Goal: Task Accomplishment & Management: Manage account settings

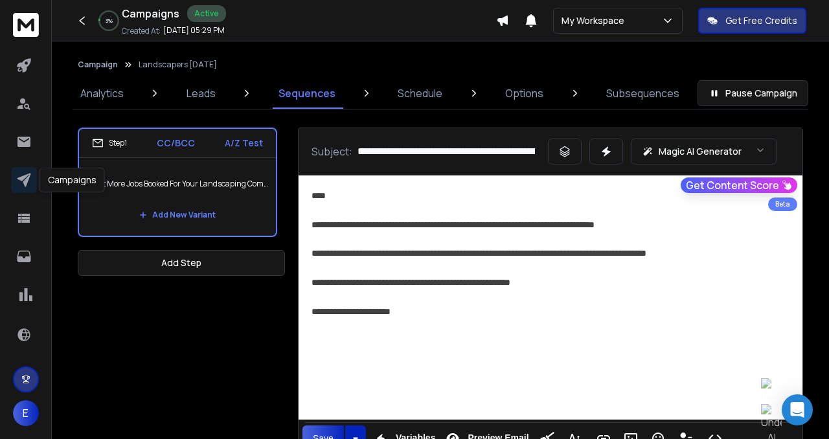
click at [23, 186] on icon at bounding box center [24, 180] width 16 height 16
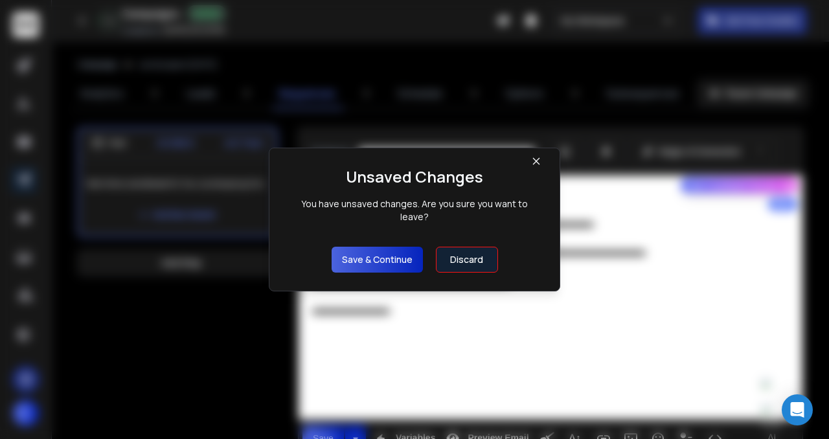
click at [376, 253] on button "Save & Continue" at bounding box center [377, 260] width 91 height 26
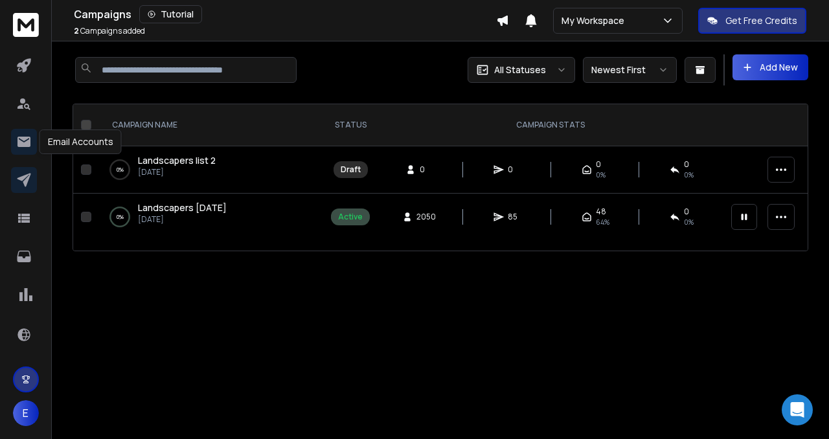
click at [23, 137] on icon at bounding box center [24, 142] width 16 height 16
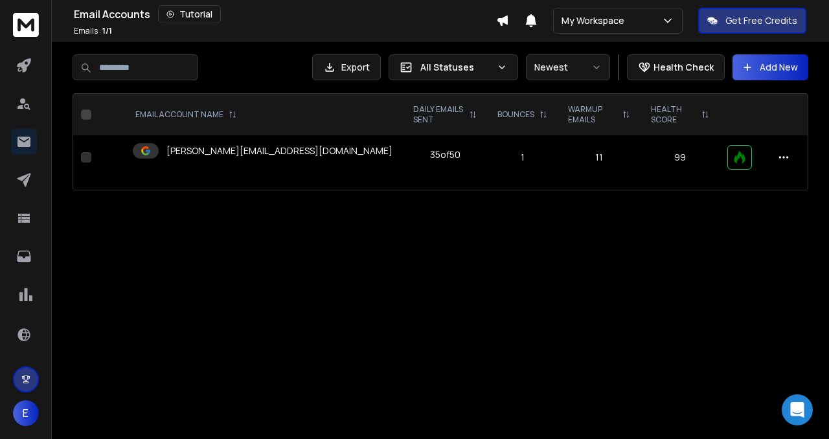
click at [784, 152] on icon at bounding box center [784, 158] width 12 height 12
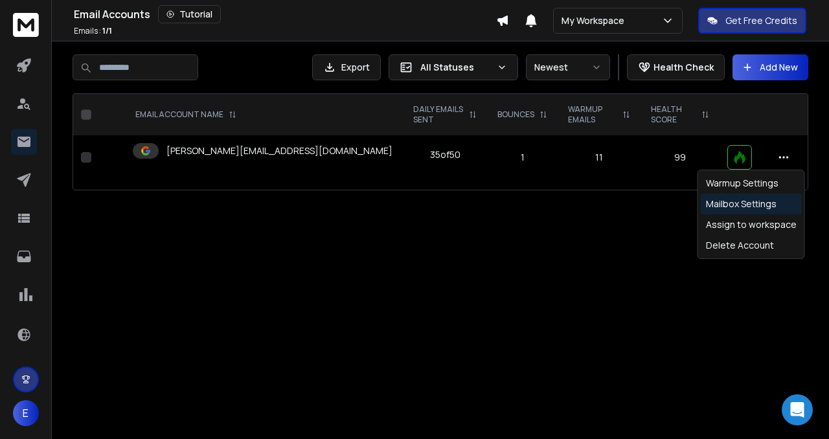
click at [753, 206] on div "Mailbox Settings" at bounding box center [751, 204] width 101 height 21
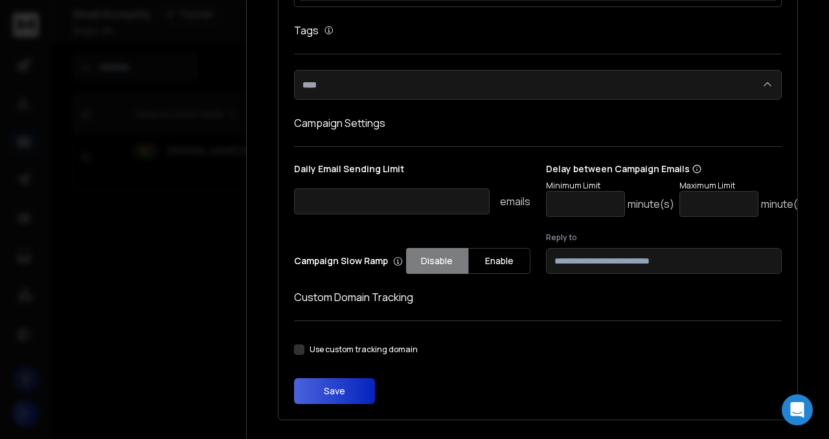
scroll to position [337, 0]
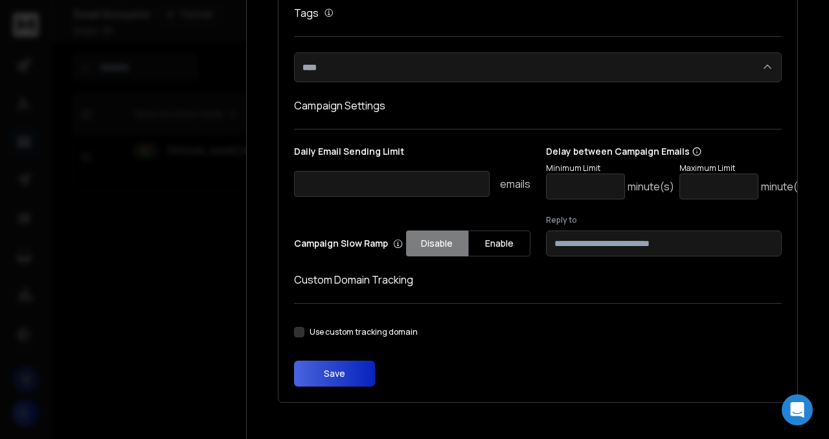
click at [414, 179] on input "**" at bounding box center [392, 184] width 196 height 26
type input "***"
click at [460, 315] on form "First Name ****** Last Name ******** Signature Type something Clear Formatting …" at bounding box center [538, 104] width 488 height 566
click at [366, 376] on button "Save" at bounding box center [334, 374] width 81 height 26
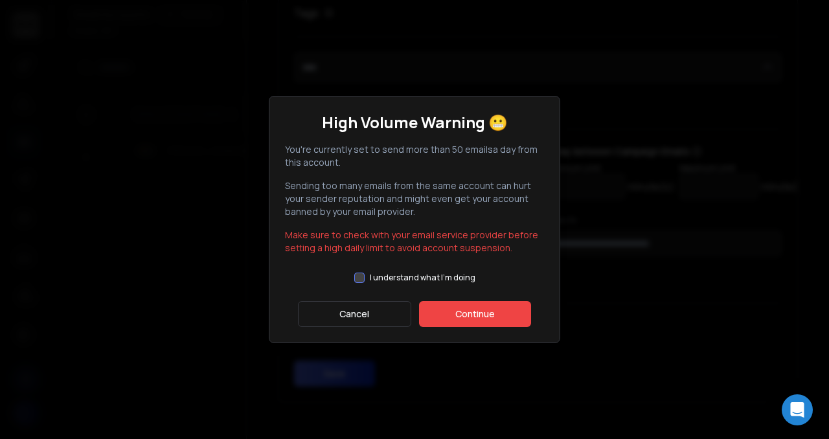
click at [421, 277] on label "I understand what I'm doing" at bounding box center [423, 278] width 106 height 10
click at [368, 278] on div "I understand what I'm doing" at bounding box center [414, 278] width 121 height 10
click at [359, 278] on button "I understand what I'm doing" at bounding box center [359, 278] width 10 height 10
click at [499, 308] on button "Continue" at bounding box center [475, 314] width 112 height 26
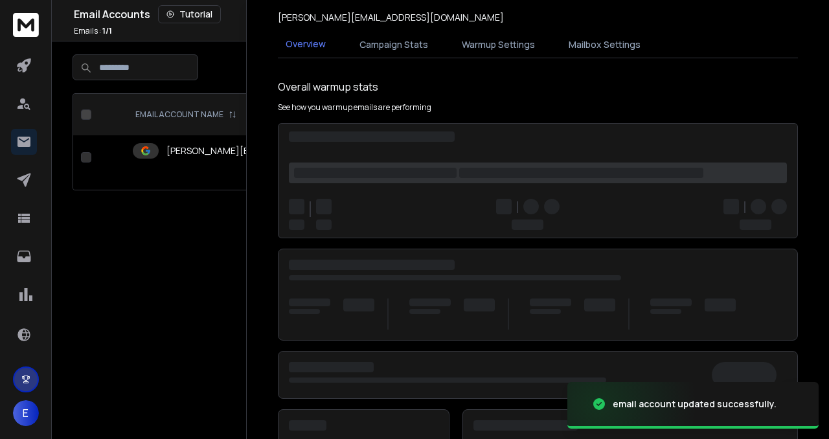
scroll to position [0, 0]
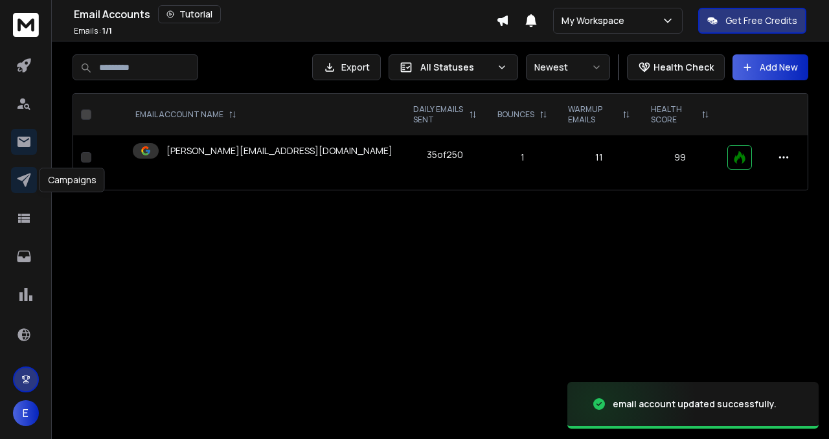
click at [22, 172] on icon at bounding box center [24, 180] width 16 height 16
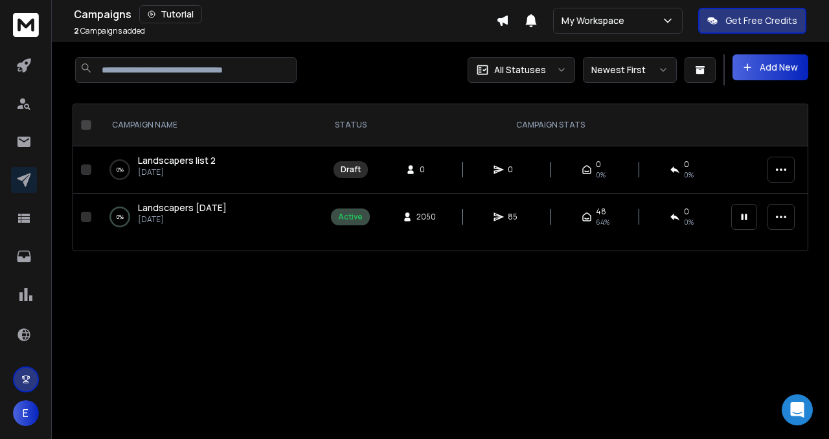
click at [212, 212] on span "Landscapers [DATE]" at bounding box center [182, 207] width 89 height 12
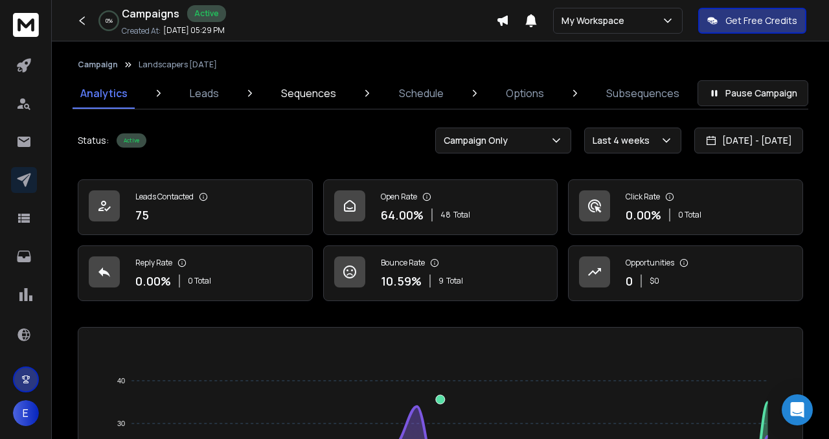
click at [310, 89] on p "Sequences" at bounding box center [308, 93] width 55 height 16
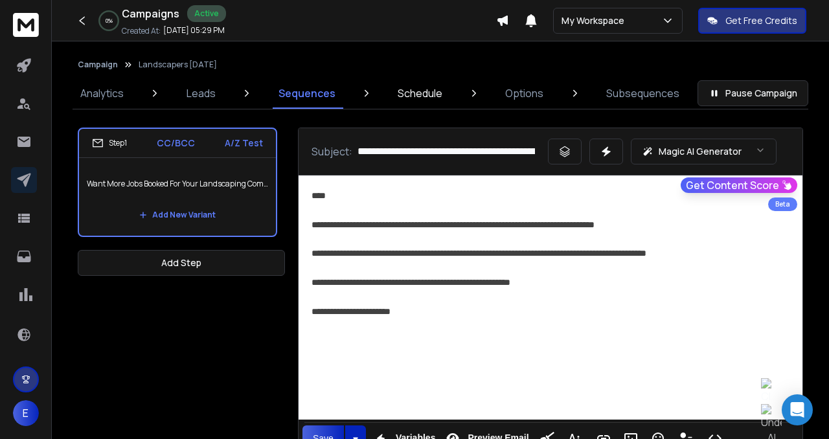
click at [414, 96] on p "Schedule" at bounding box center [420, 93] width 45 height 16
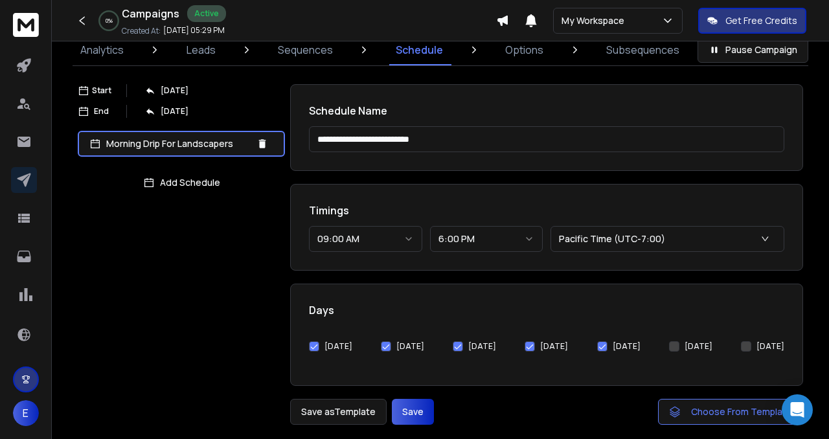
scroll to position [47, 0]
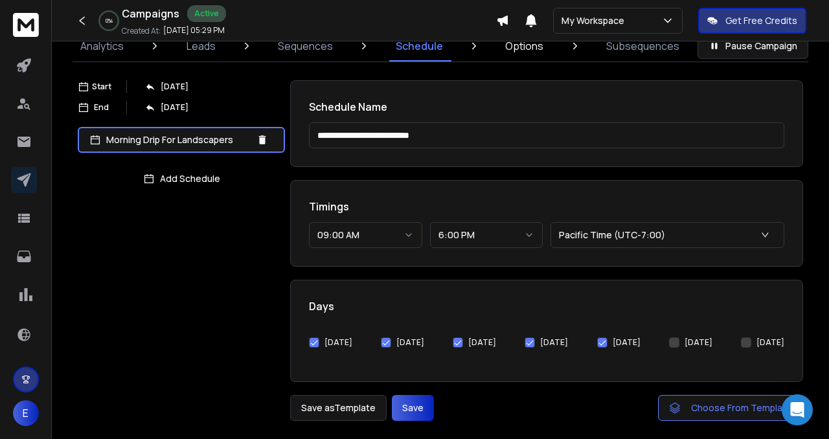
click at [538, 43] on p "Options" at bounding box center [524, 46] width 38 height 16
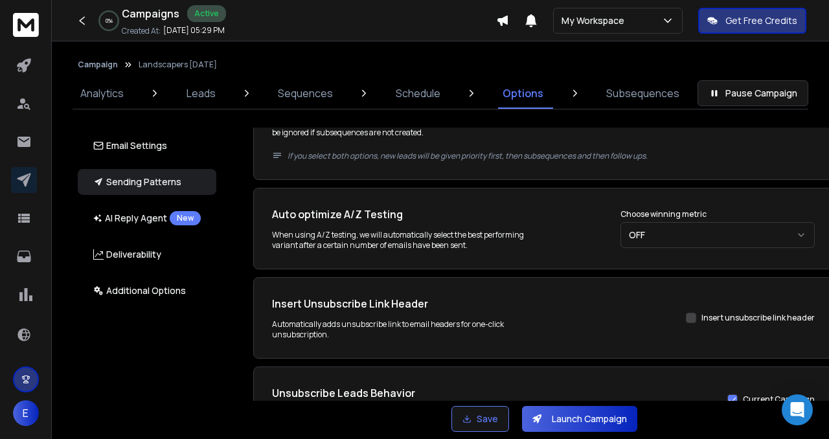
scroll to position [764, 0]
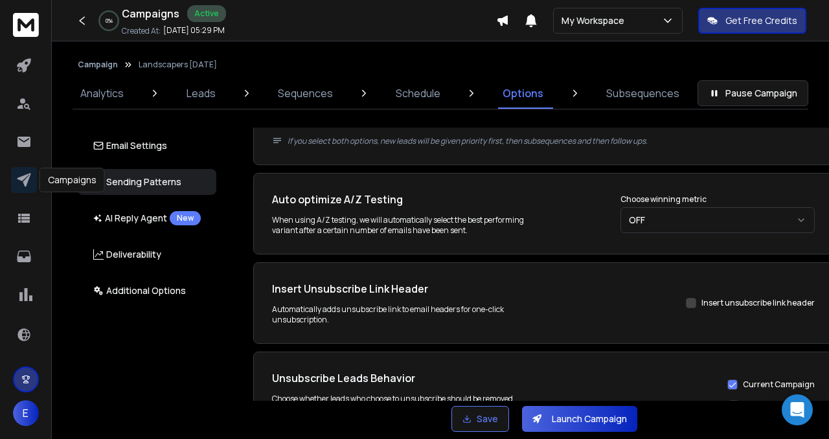
click at [21, 181] on icon at bounding box center [24, 180] width 16 height 16
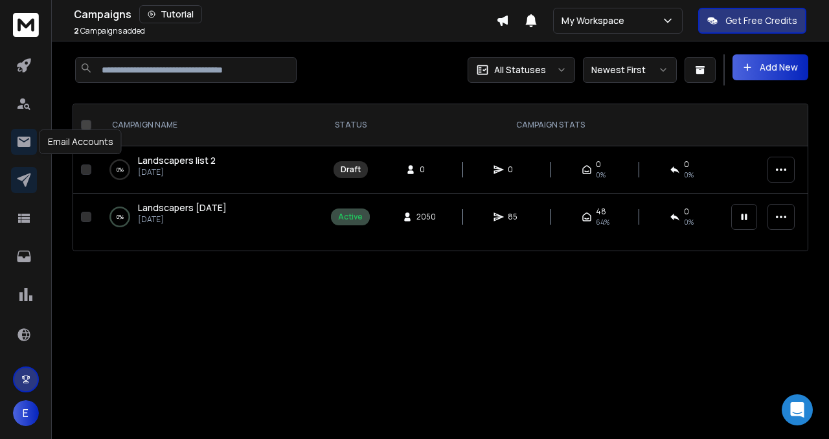
click at [22, 139] on icon at bounding box center [23, 142] width 13 height 10
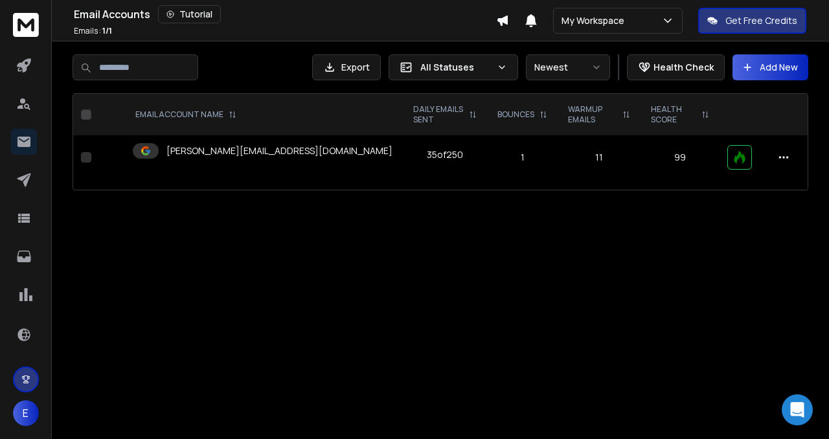
click at [278, 155] on p "[PERSON_NAME][EMAIL_ADDRESS][DOMAIN_NAME]" at bounding box center [279, 150] width 226 height 13
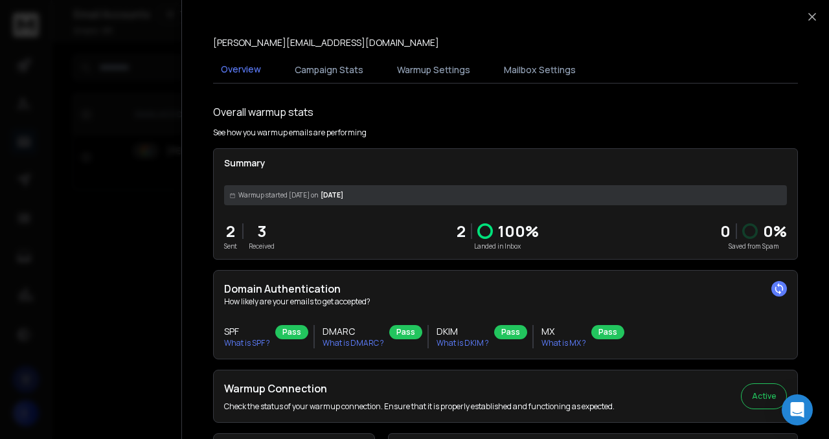
click at [334, 69] on button "Campaign Stats" at bounding box center [329, 70] width 84 height 28
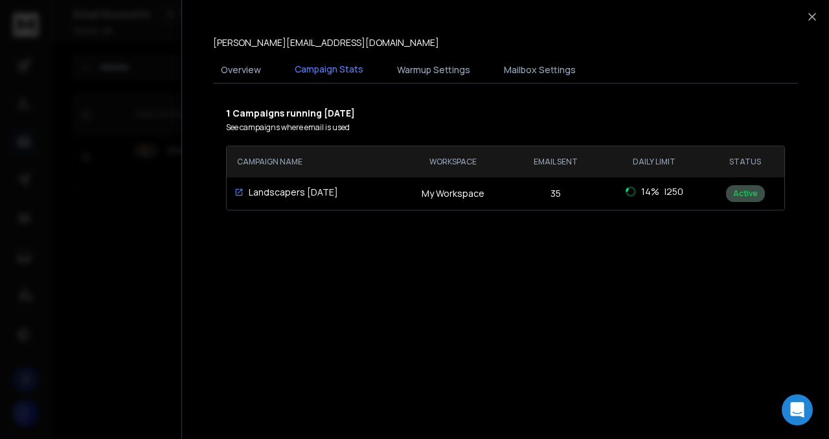
click at [416, 65] on button "Warmup Settings" at bounding box center [433, 70] width 89 height 28
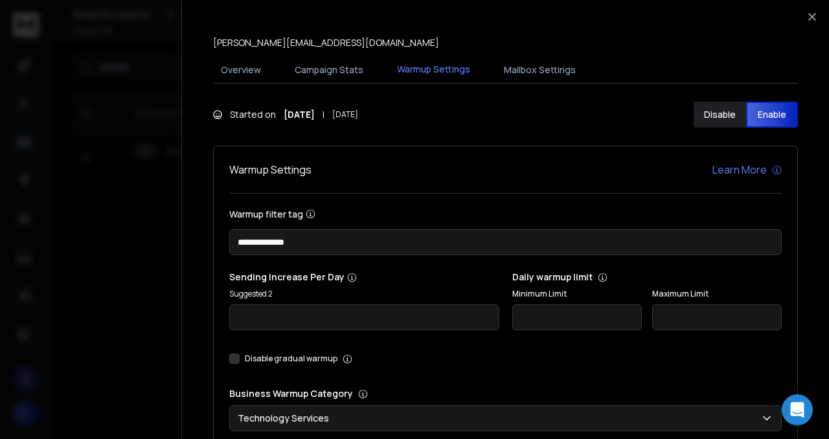
click at [508, 69] on button "Mailbox Settings" at bounding box center [539, 70] width 87 height 28
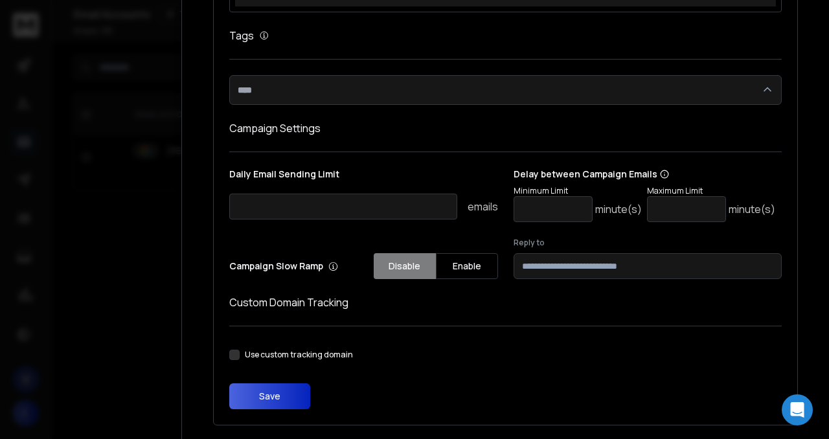
scroll to position [337, 0]
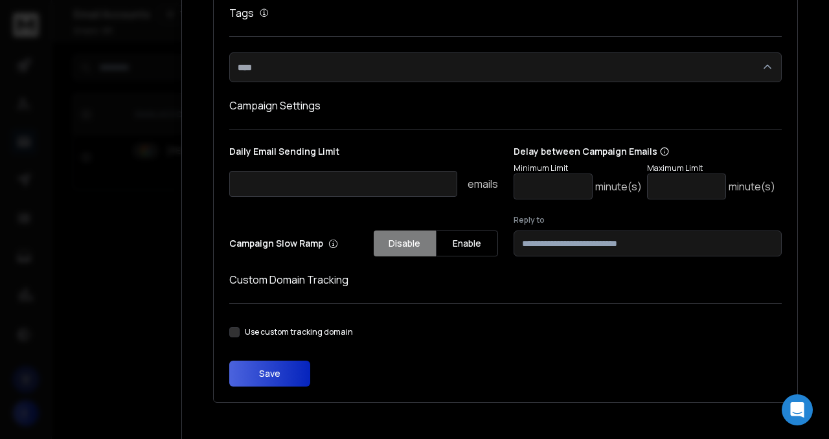
click at [352, 184] on input "***" at bounding box center [343, 184] width 228 height 26
type input "***"
click at [416, 397] on div "Sender Name First Name ****** Last Name ******** Signature Type something Clear…" at bounding box center [505, 80] width 585 height 646
click at [297, 374] on button "Save" at bounding box center [269, 374] width 81 height 26
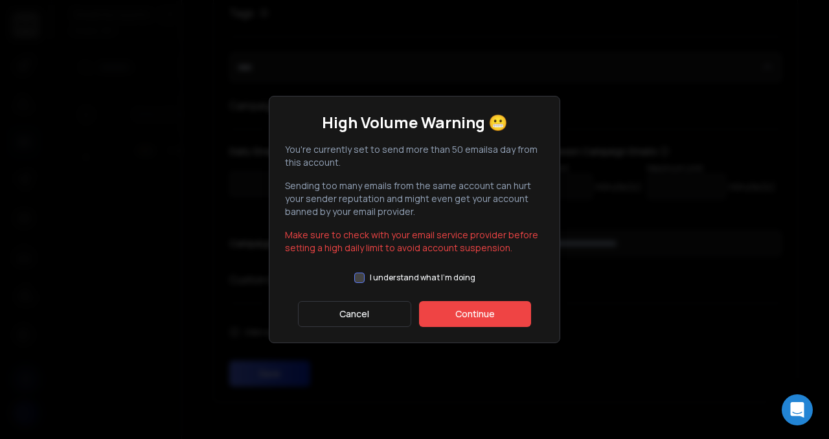
click at [491, 332] on div "High Volume Warning 😬 You're currently set to send more than 50 emails a day fr…" at bounding box center [414, 219] width 290 height 246
click at [370, 282] on div "I understand what I'm doing" at bounding box center [414, 278] width 121 height 10
click at [363, 278] on button "I understand what I'm doing" at bounding box center [359, 278] width 10 height 10
click at [457, 310] on button "Continue" at bounding box center [475, 314] width 112 height 26
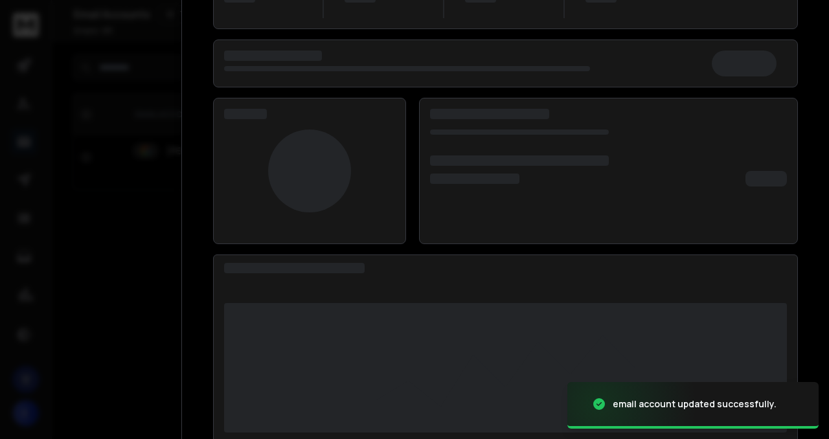
scroll to position [234, 0]
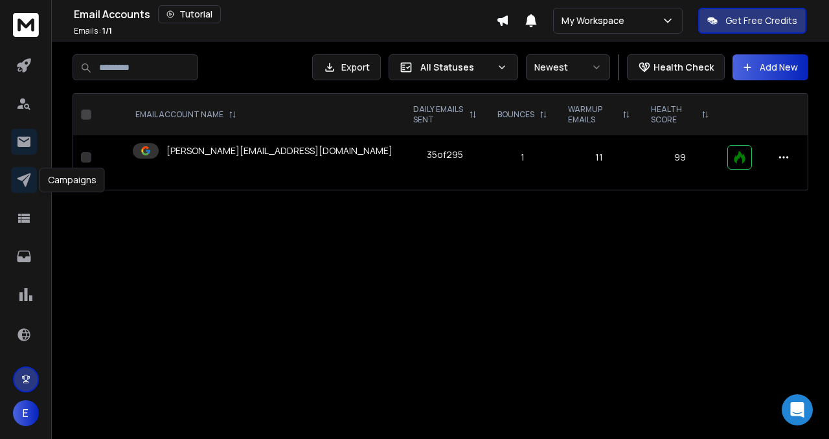
click at [14, 181] on link at bounding box center [24, 180] width 26 height 26
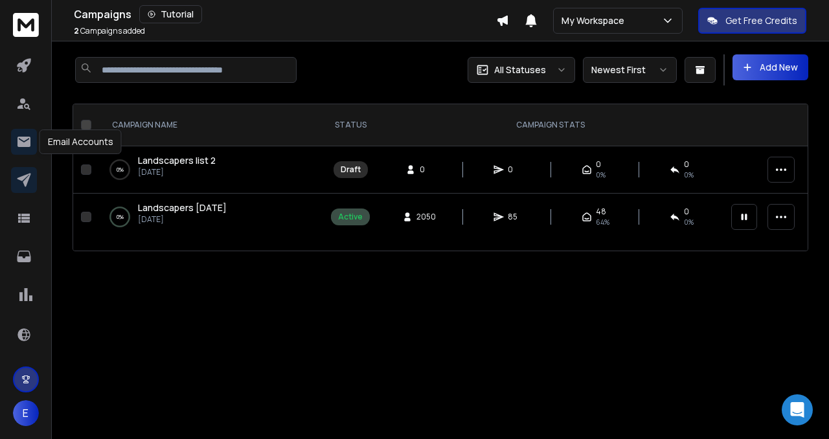
click at [27, 142] on icon at bounding box center [23, 142] width 13 height 10
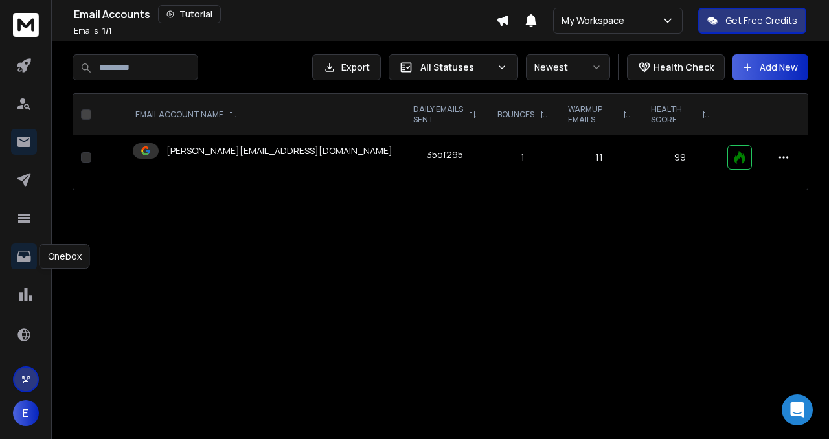
click at [23, 255] on icon at bounding box center [24, 257] width 16 height 16
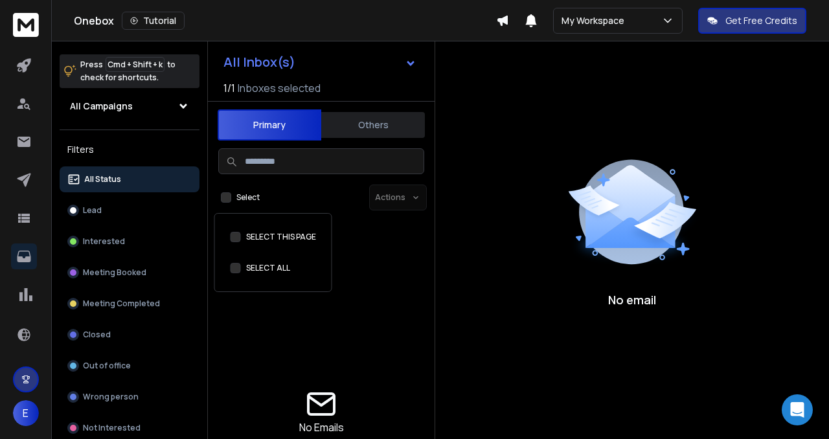
click at [236, 264] on button "SELECT THIS PAGE" at bounding box center [236, 268] width 10 height 10
click at [361, 258] on div "No Emails" at bounding box center [321, 385] width 216 height 325
click at [227, 202] on button "SELECT THIS PAGE" at bounding box center [226, 197] width 10 height 10
click at [405, 125] on button "Others" at bounding box center [373, 125] width 104 height 28
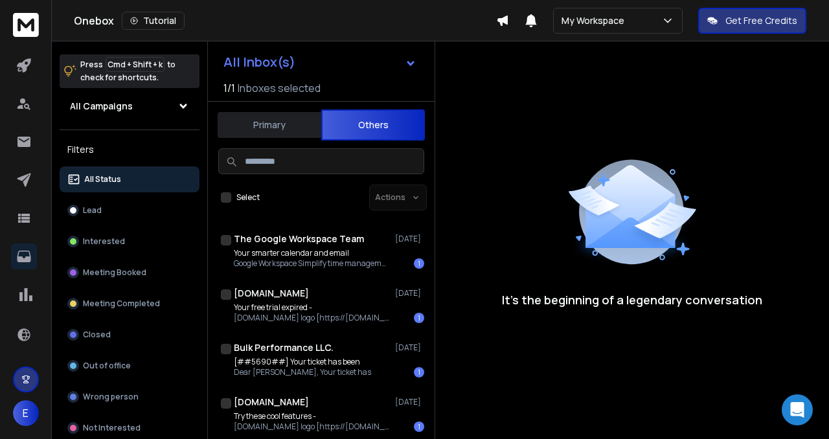
scroll to position [399, 0]
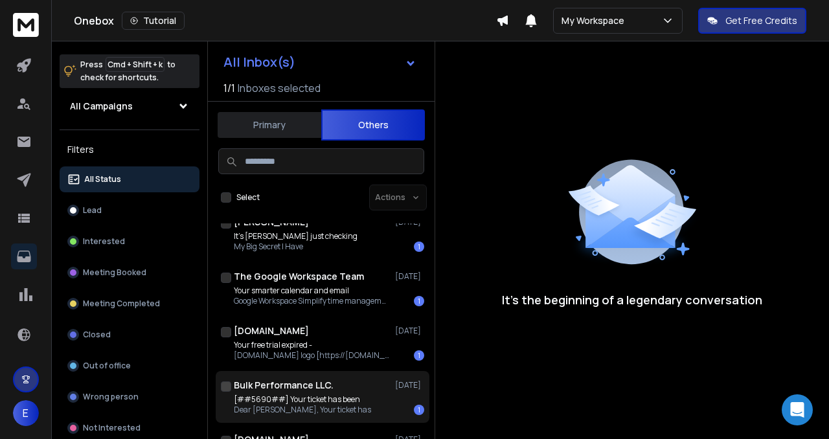
click at [335, 409] on p "Dear [PERSON_NAME], Your ticket has" at bounding box center [302, 410] width 137 height 10
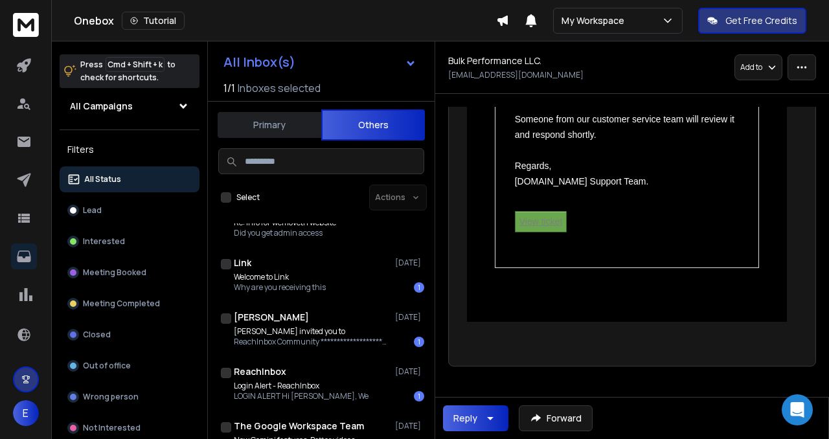
scroll to position [85, 0]
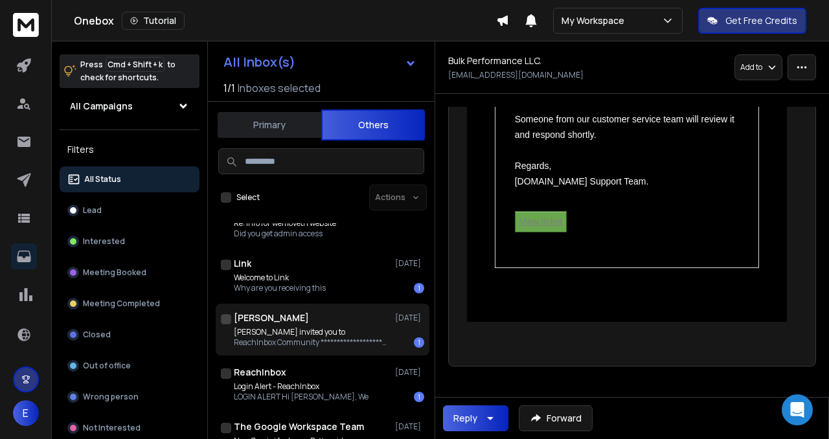
click at [370, 332] on p "[PERSON_NAME] invited you to" at bounding box center [311, 332] width 155 height 10
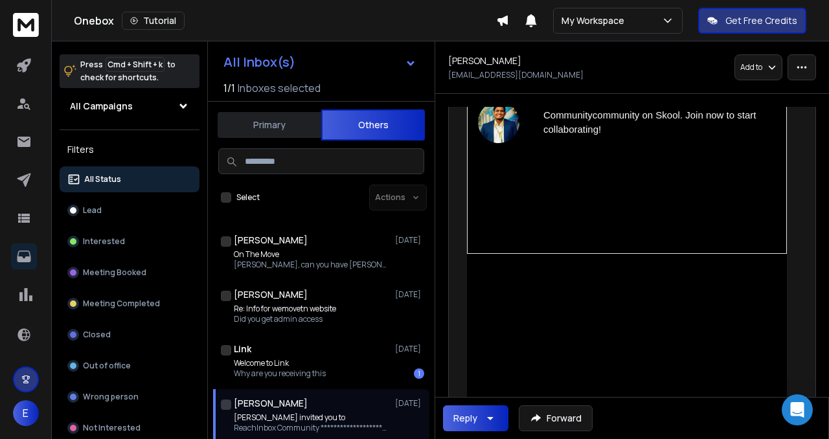
scroll to position [901, 0]
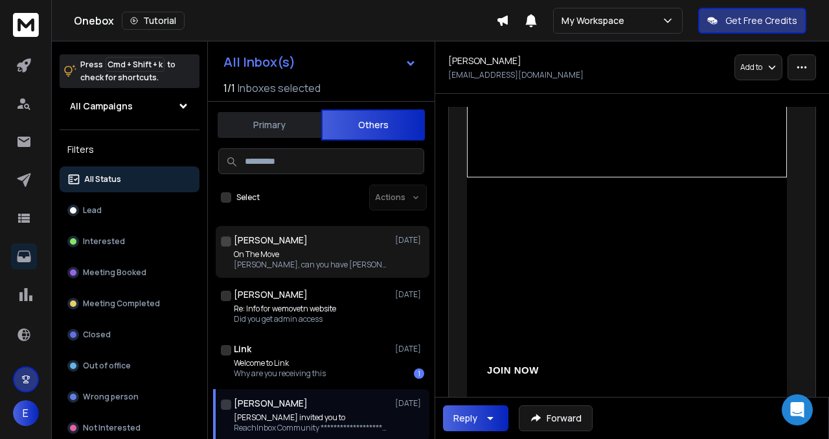
click at [312, 249] on p "On The Move" at bounding box center [311, 254] width 155 height 10
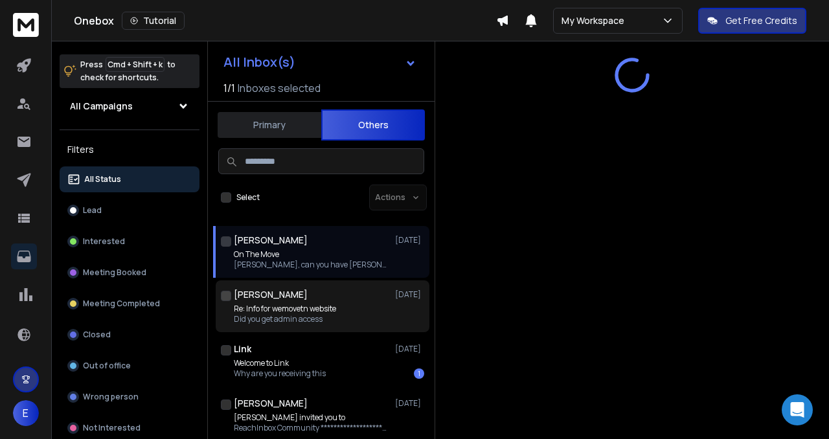
click at [328, 310] on p "Re: Info for wemovetn website" at bounding box center [285, 309] width 102 height 10
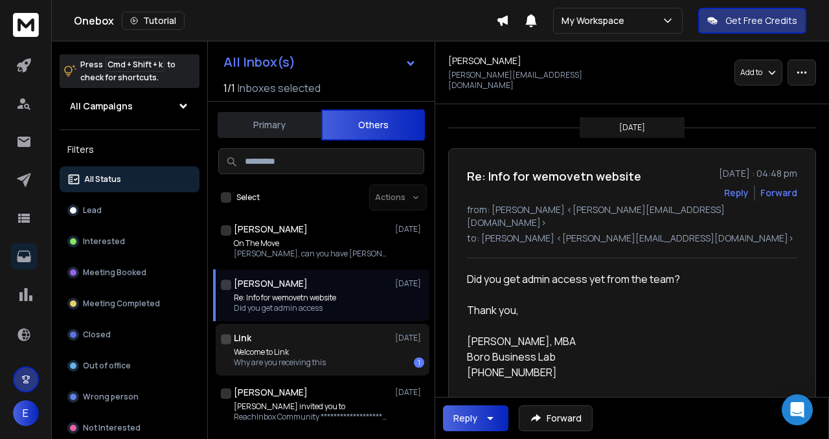
scroll to position [0, 0]
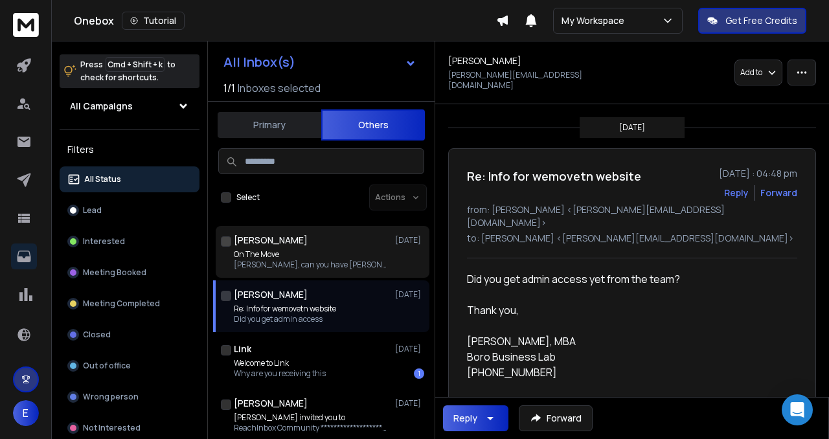
click at [354, 252] on div "On The Move [PERSON_NAME], can you have [PERSON_NAME]" at bounding box center [329, 259] width 190 height 21
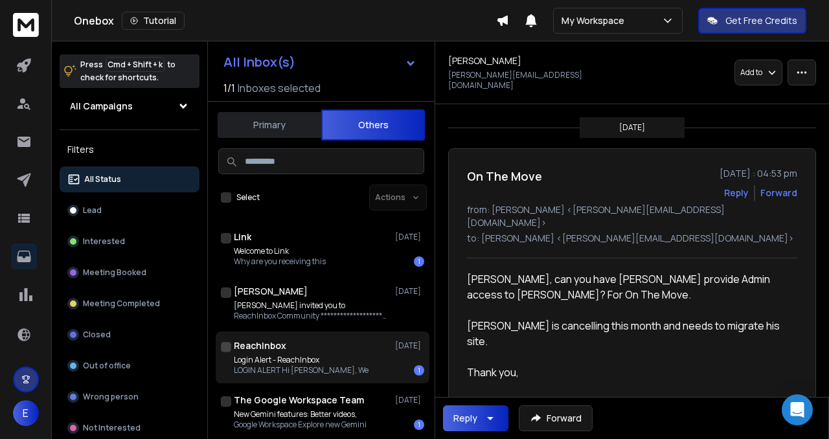
scroll to position [115, 0]
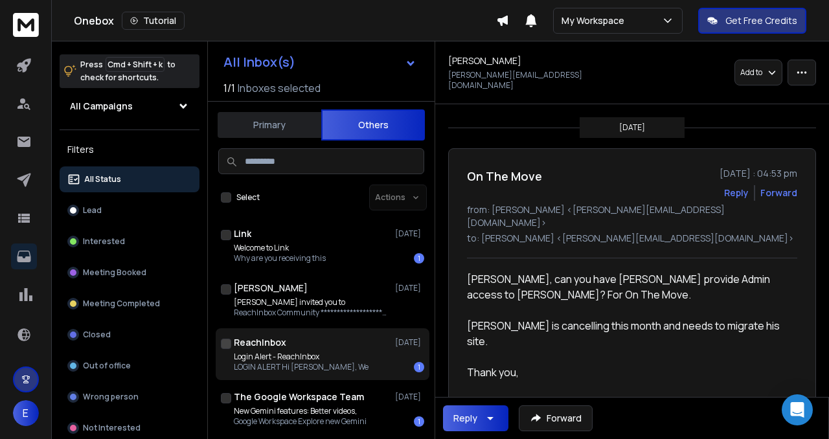
click at [354, 356] on div "Login Alert - ReachInbox LOGIN ALERT Hi [PERSON_NAME], We 1" at bounding box center [329, 362] width 190 height 21
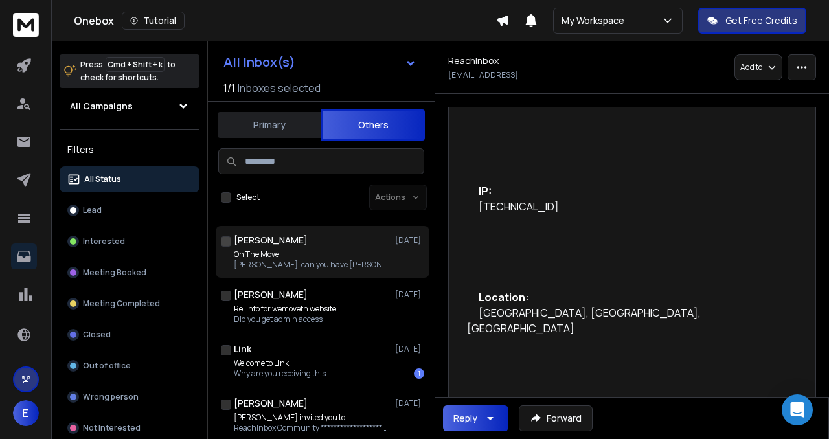
scroll to position [909, 0]
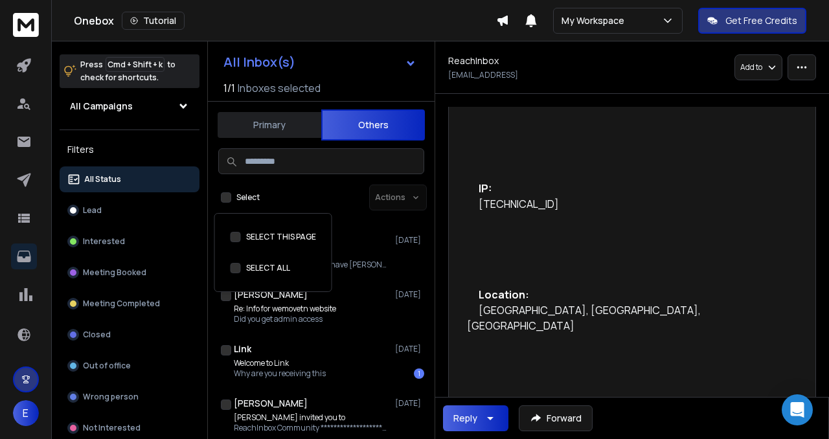
click at [224, 197] on button "SELECT THIS PAGE" at bounding box center [226, 197] width 10 height 10
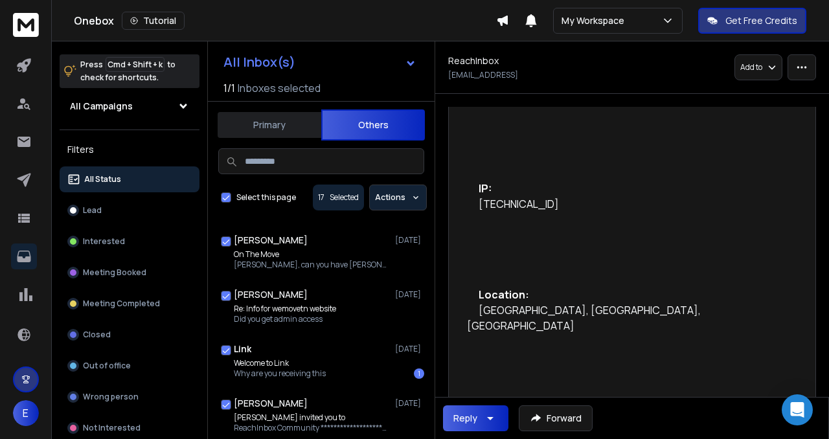
click at [416, 203] on button "Actions" at bounding box center [398, 198] width 58 height 26
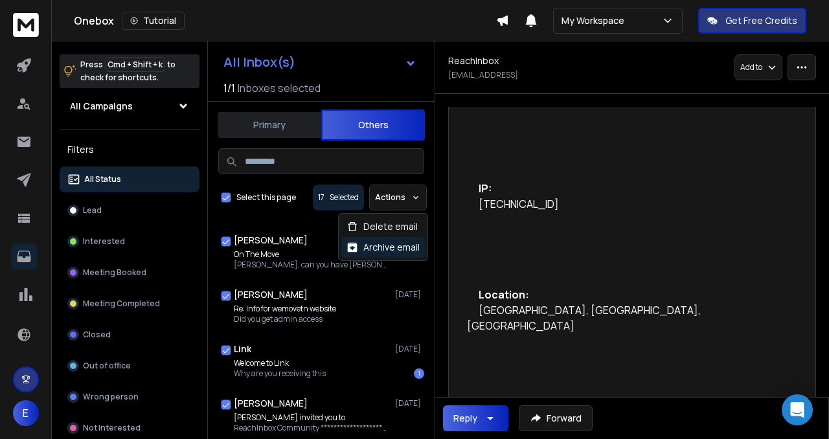
click at [394, 245] on div "Archive email" at bounding box center [382, 247] width 73 height 13
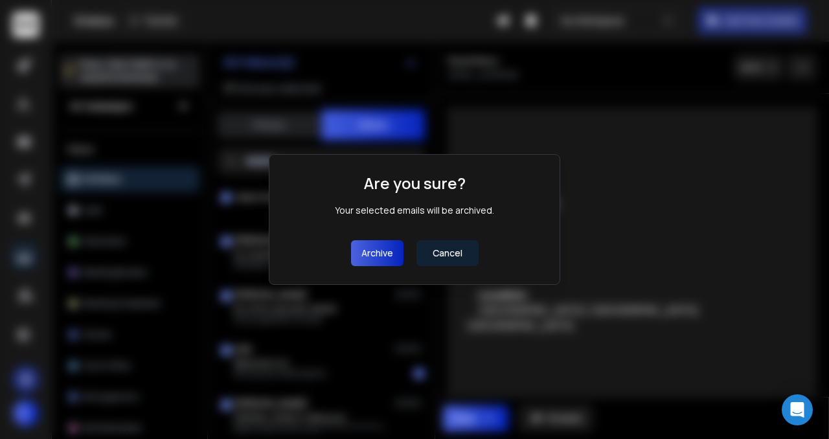
click at [386, 257] on p "archive" at bounding box center [377, 253] width 32 height 13
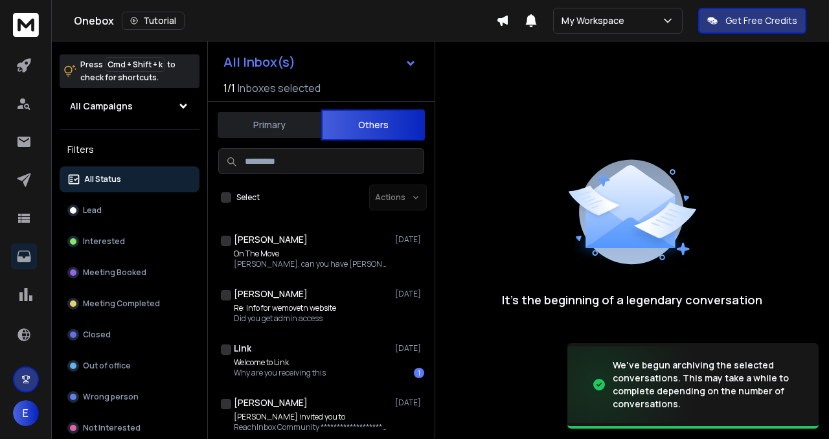
scroll to position [0, 0]
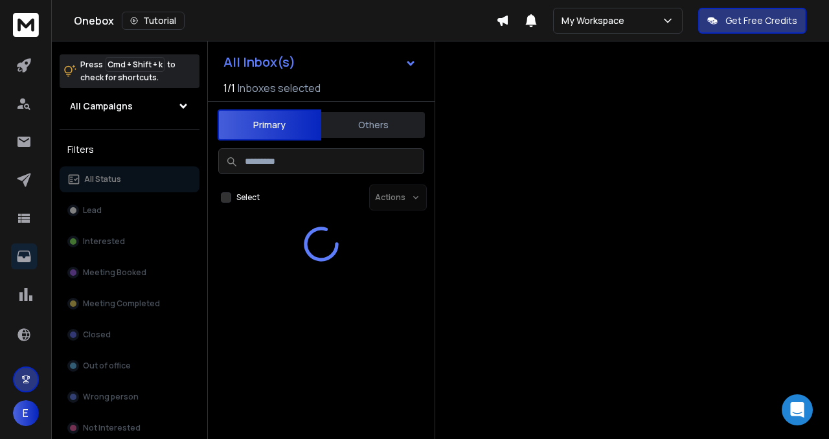
click at [244, 135] on button "Primary" at bounding box center [270, 124] width 104 height 31
